Goal: Navigation & Orientation: Find specific page/section

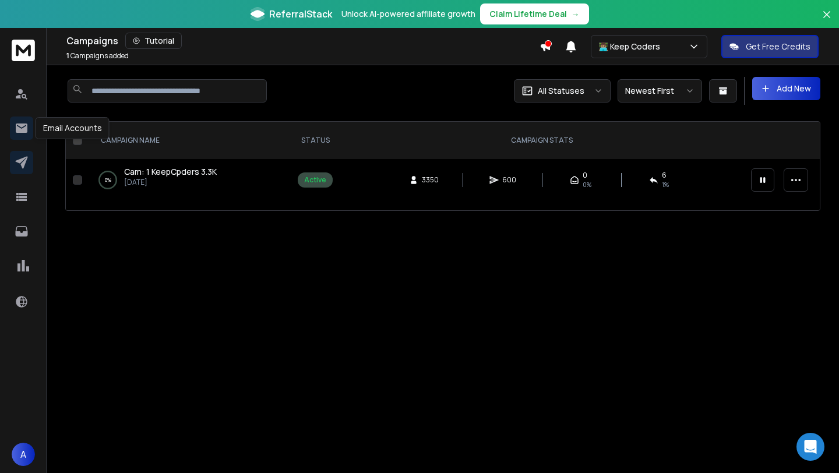
click at [22, 133] on icon at bounding box center [22, 128] width 14 height 14
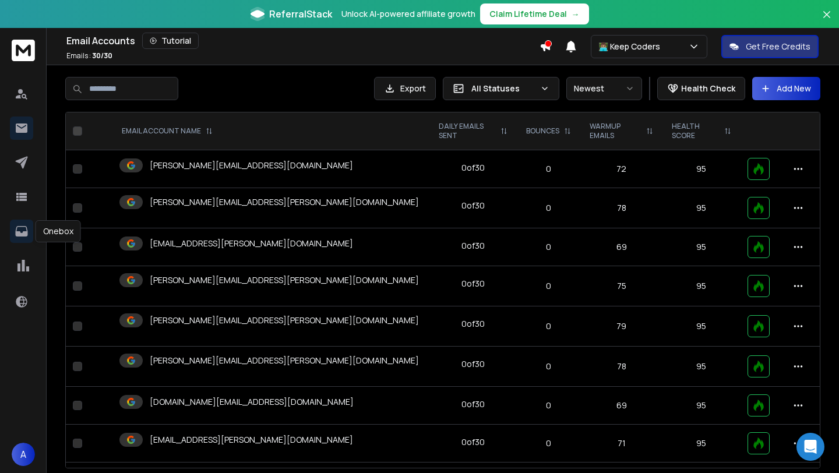
click at [20, 233] on icon at bounding box center [21, 231] width 12 height 10
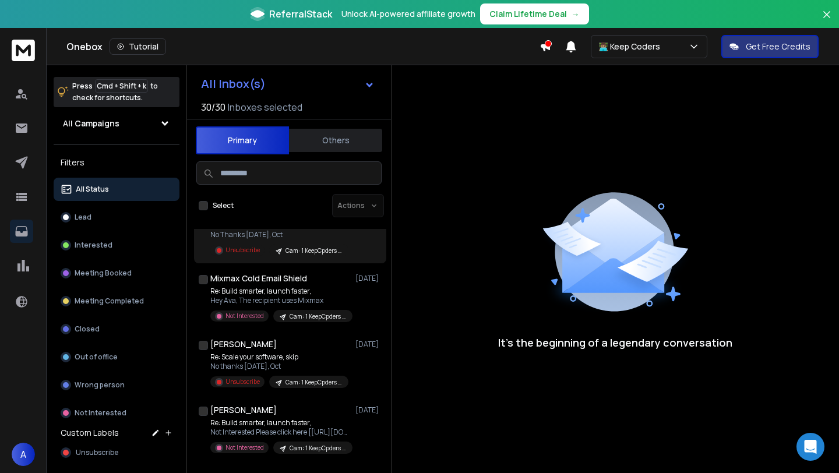
scroll to position [37, 0]
